Goal: Communication & Community: Answer question/provide support

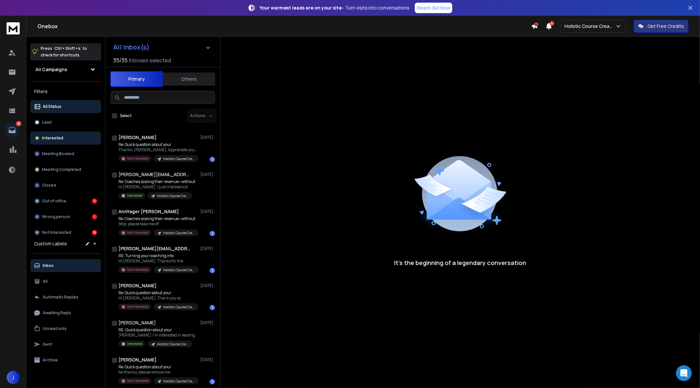
click at [50, 136] on p "Interested" at bounding box center [52, 138] width 21 height 5
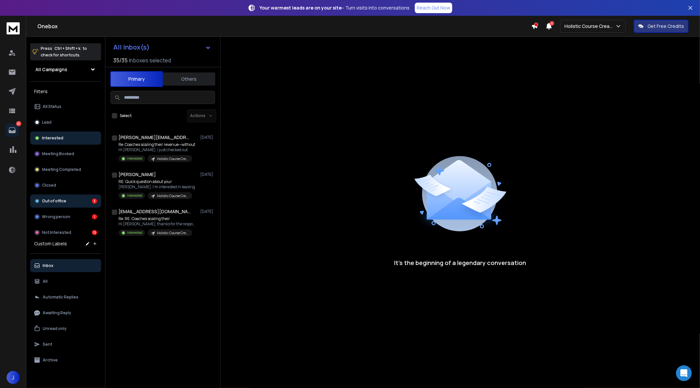
click at [61, 199] on p "Out of office" at bounding box center [54, 201] width 24 height 5
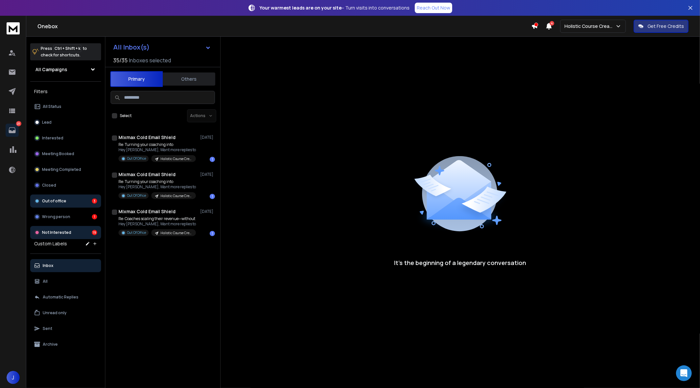
click at [61, 231] on p "Not Interested" at bounding box center [56, 232] width 29 height 5
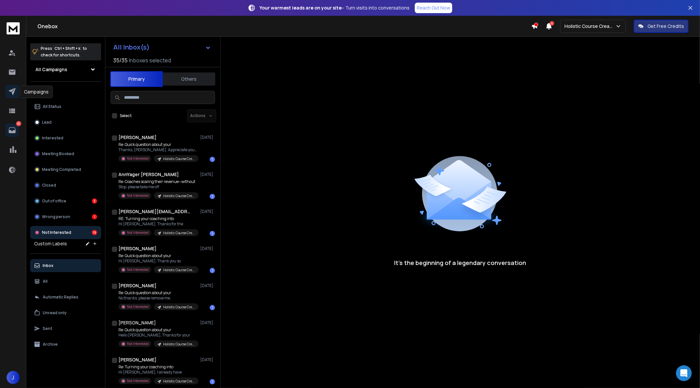
click at [12, 94] on icon at bounding box center [12, 91] width 7 height 7
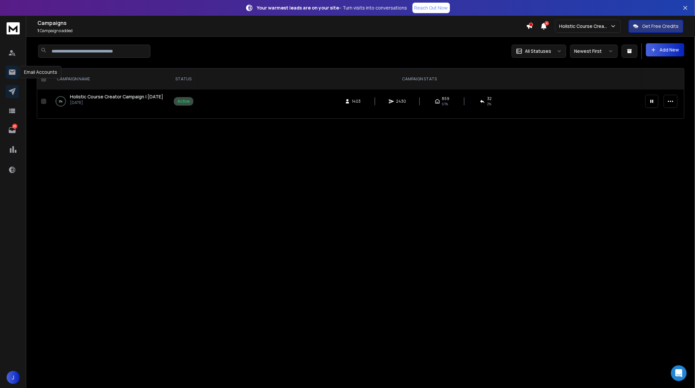
click at [10, 73] on icon at bounding box center [12, 72] width 7 height 5
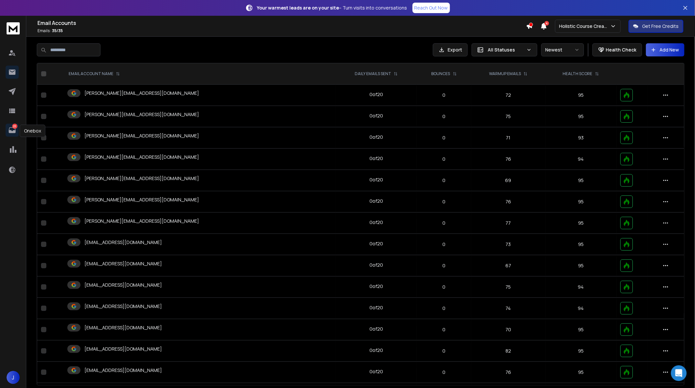
click at [14, 130] on icon at bounding box center [12, 130] width 8 height 8
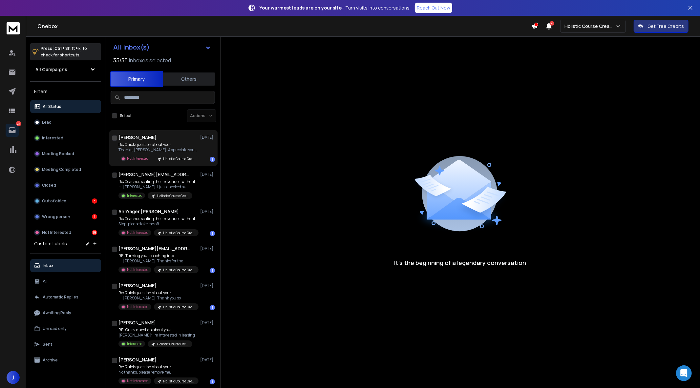
click at [149, 146] on p "Re: Quick question about your" at bounding box center [158, 144] width 79 height 5
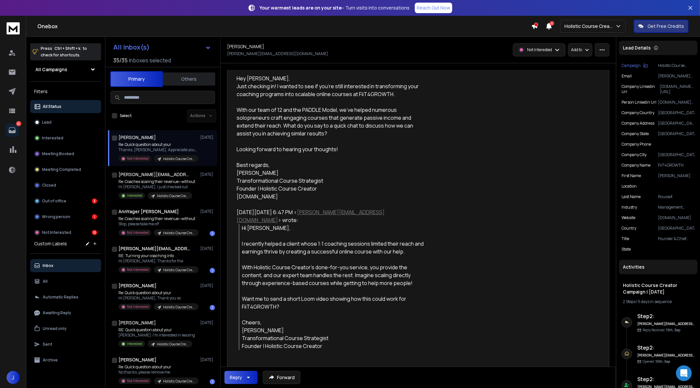
scroll to position [244, 0]
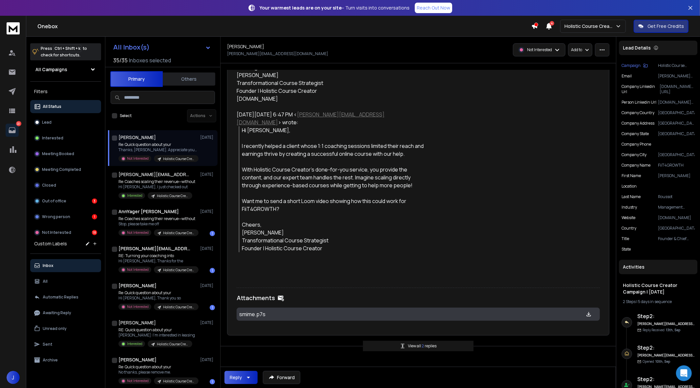
click at [426, 346] on p "View all 2 replies" at bounding box center [422, 346] width 29 height 5
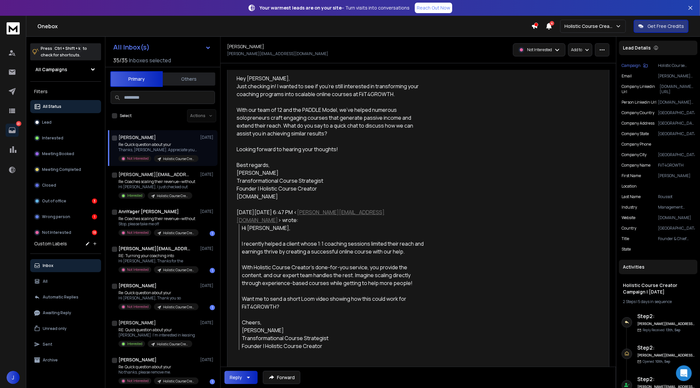
scroll to position [182, 0]
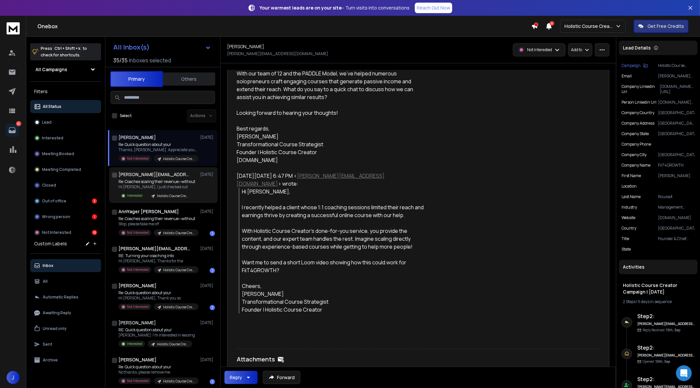
click at [153, 187] on p "Hi [PERSON_NAME], I just checked out" at bounding box center [157, 187] width 77 height 5
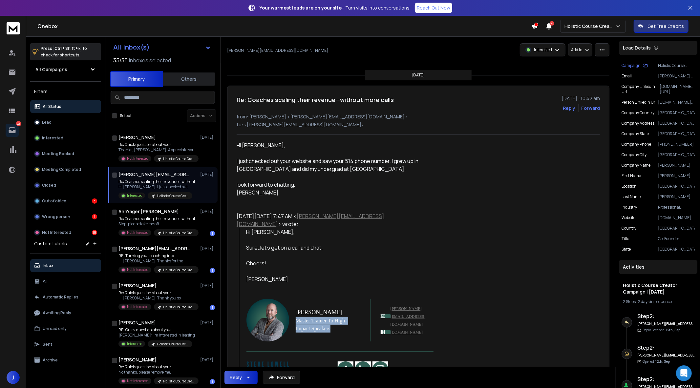
drag, startPoint x: 297, startPoint y: 314, endPoint x: 332, endPoint y: 320, distance: 34.7
click at [332, 320] on div "Master Trainer To High-Impact Speakers" at bounding box center [328, 325] width 65 height 16
